Goal: Task Accomplishment & Management: Use online tool/utility

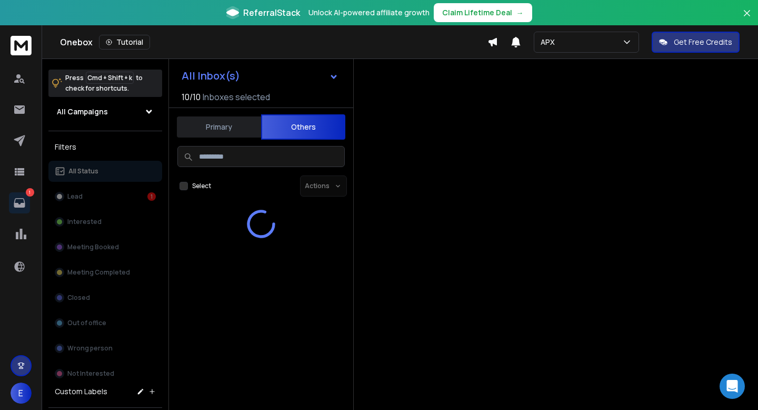
click at [281, 131] on button "Others" at bounding box center [303, 126] width 84 height 25
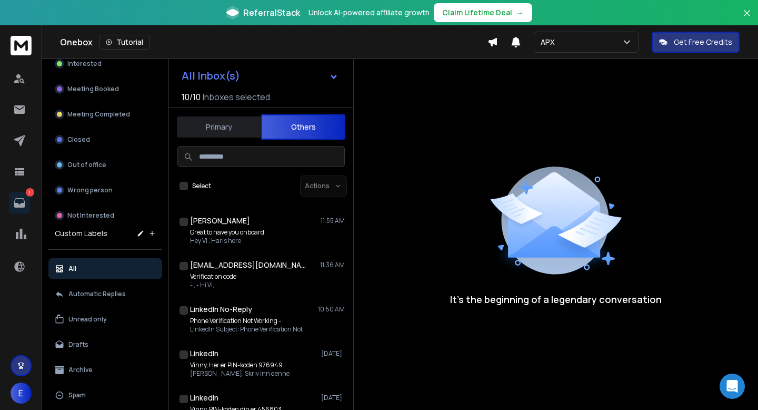
scroll to position [170, 0]
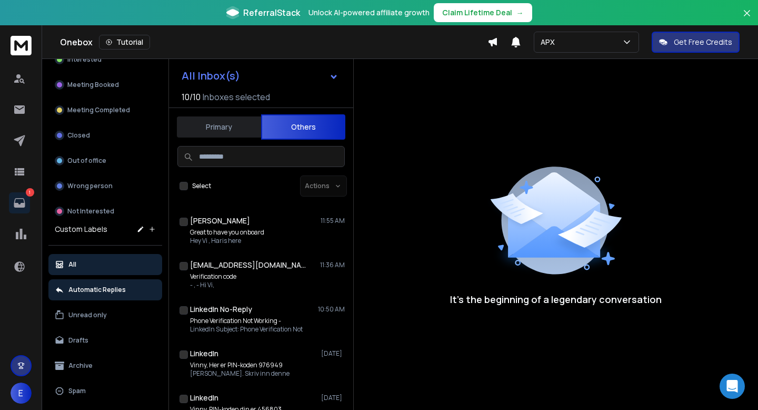
click at [127, 279] on button "Automatic Replies" at bounding box center [105, 289] width 114 height 21
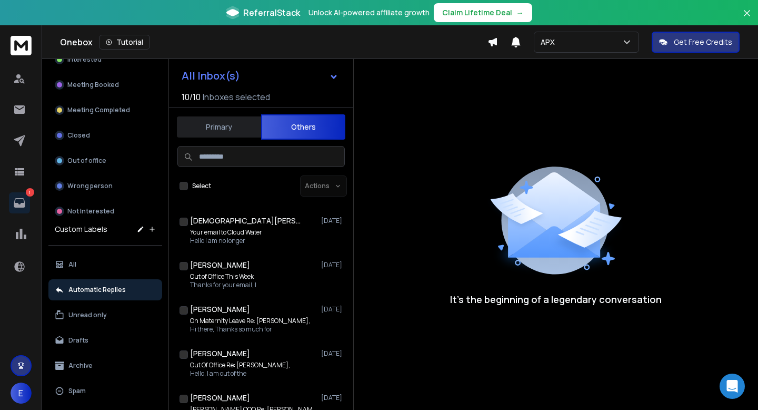
click at [103, 311] on p "Unread only" at bounding box center [87, 315] width 38 height 8
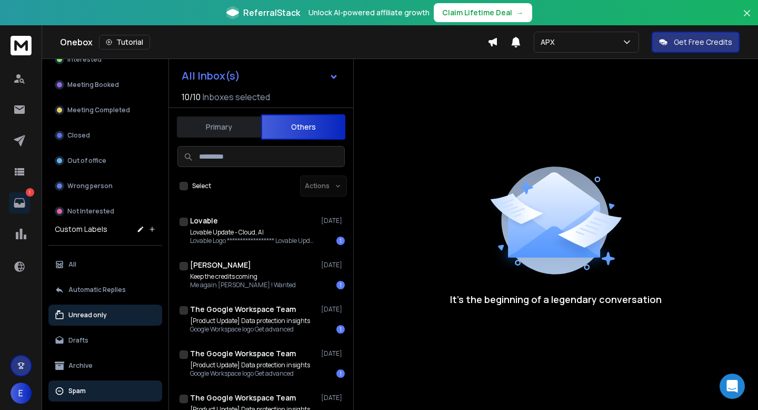
click at [126, 385] on button "Spam" at bounding box center [105, 390] width 114 height 21
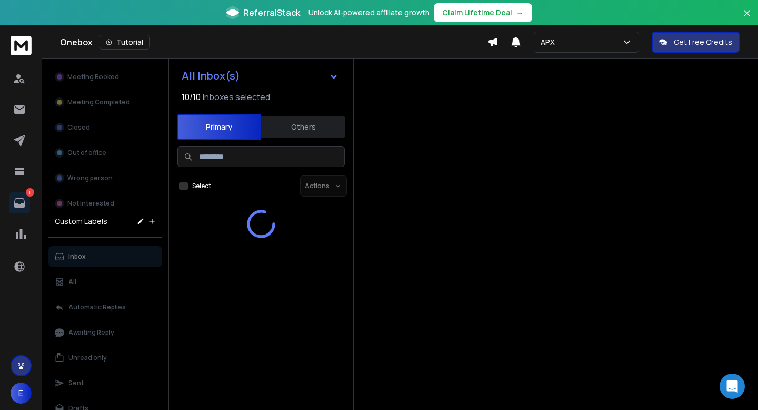
click at [251, 116] on button "Primary" at bounding box center [219, 126] width 84 height 25
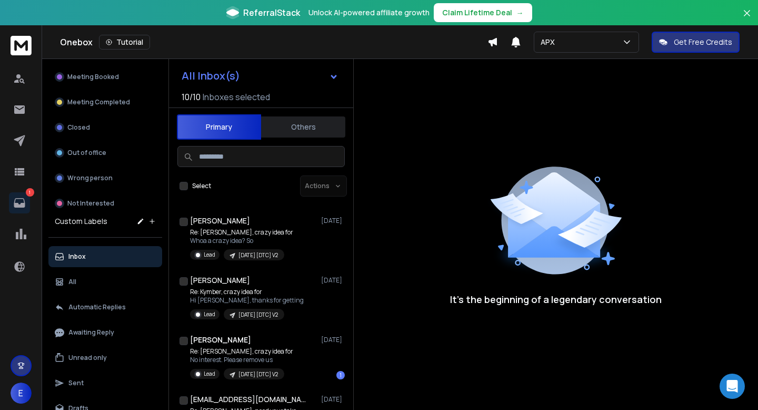
click at [286, 118] on button "Others" at bounding box center [303, 126] width 84 height 23
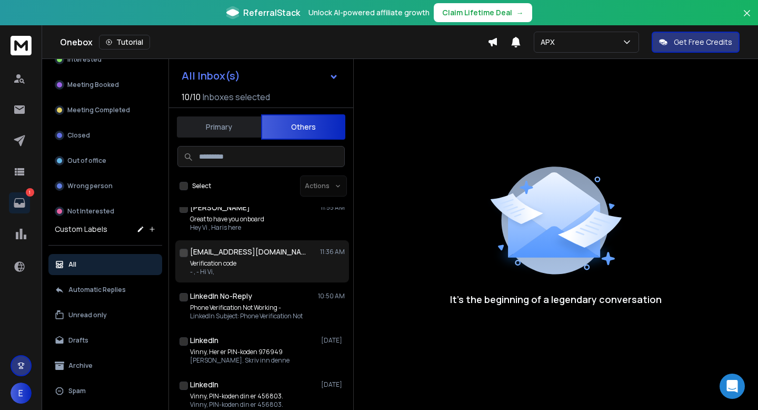
scroll to position [0, 0]
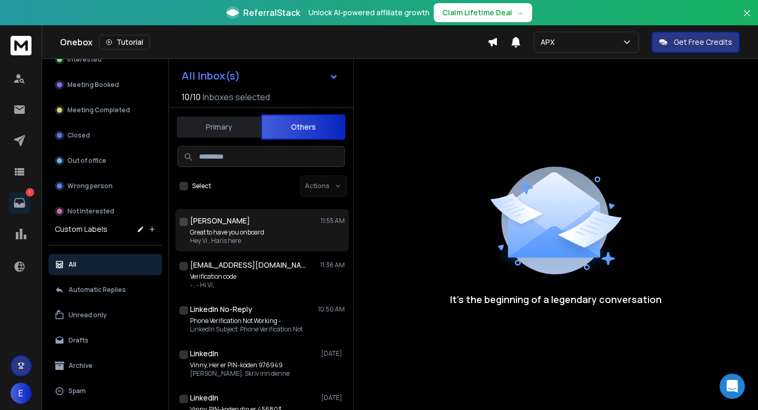
click at [253, 242] on p "Hey Vi , Haris here" at bounding box center [227, 240] width 74 height 8
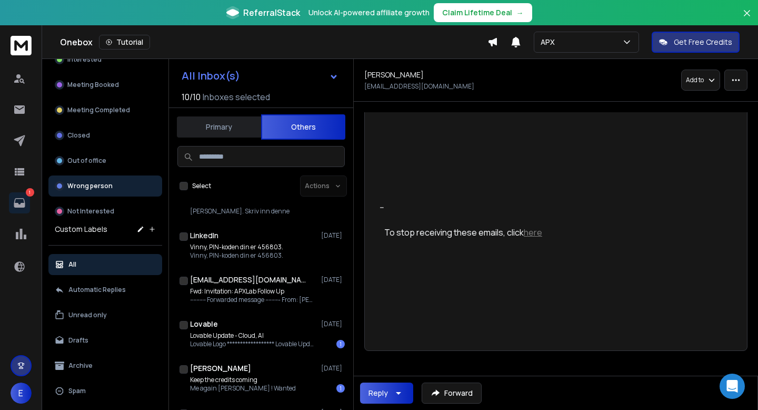
scroll to position [271, 0]
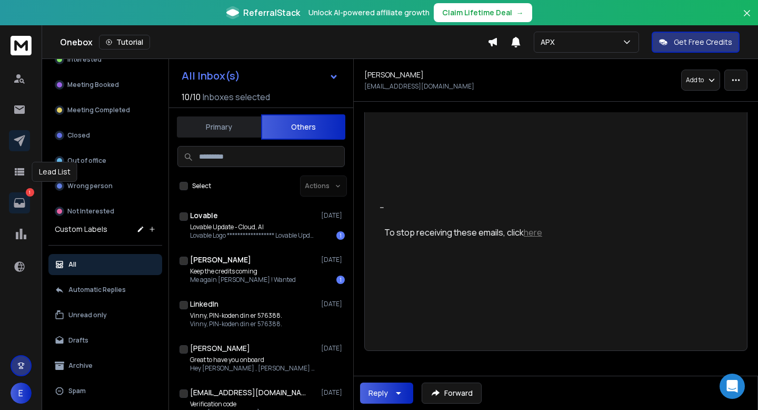
click at [26, 145] on link at bounding box center [19, 140] width 21 height 21
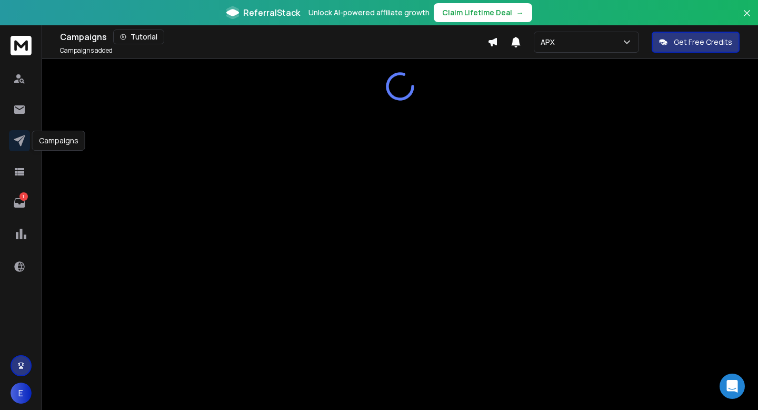
click at [16, 120] on div at bounding box center [21, 111] width 24 height 25
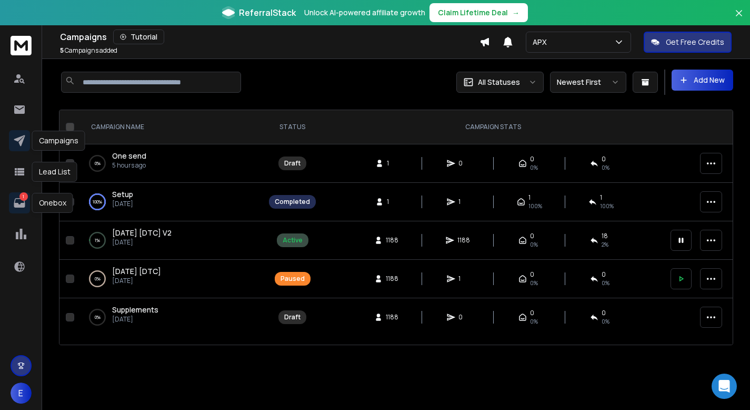
click at [21, 200] on icon at bounding box center [19, 202] width 13 height 13
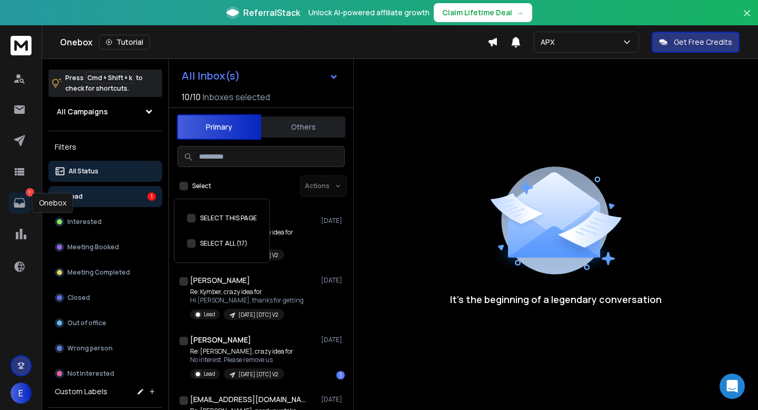
click at [98, 199] on button "Lead 1" at bounding box center [105, 196] width 114 height 21
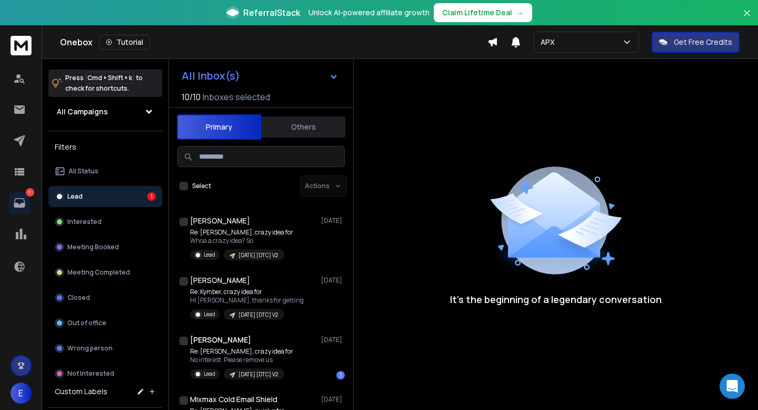
click at [294, 130] on button "Others" at bounding box center [303, 126] width 84 height 23
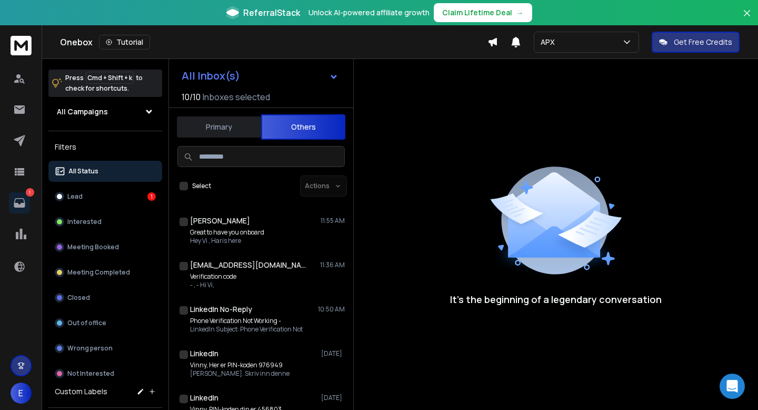
click at [251, 133] on button "Primary" at bounding box center [219, 126] width 84 height 23
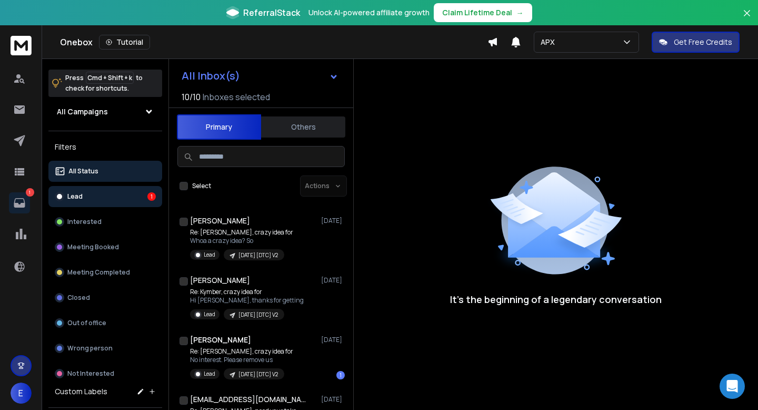
click at [93, 196] on button "Lead 1" at bounding box center [105, 196] width 114 height 21
click at [34, 229] on div "1 E" at bounding box center [21, 219] width 42 height 389
click at [25, 240] on icon at bounding box center [21, 234] width 16 height 16
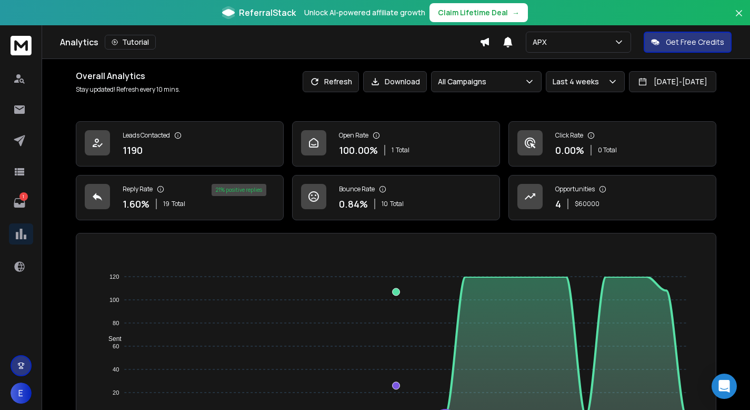
scroll to position [13, 0]
